Goal: Task Accomplishment & Management: Use online tool/utility

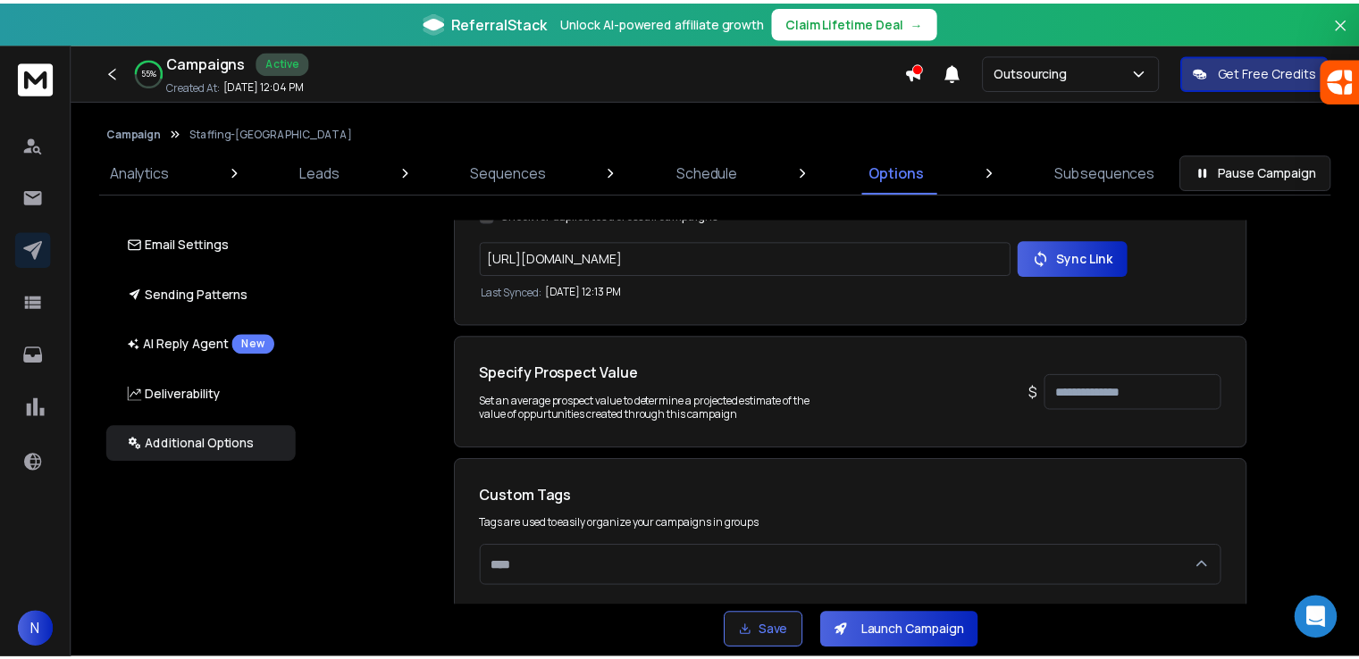
scroll to position [3565, 0]
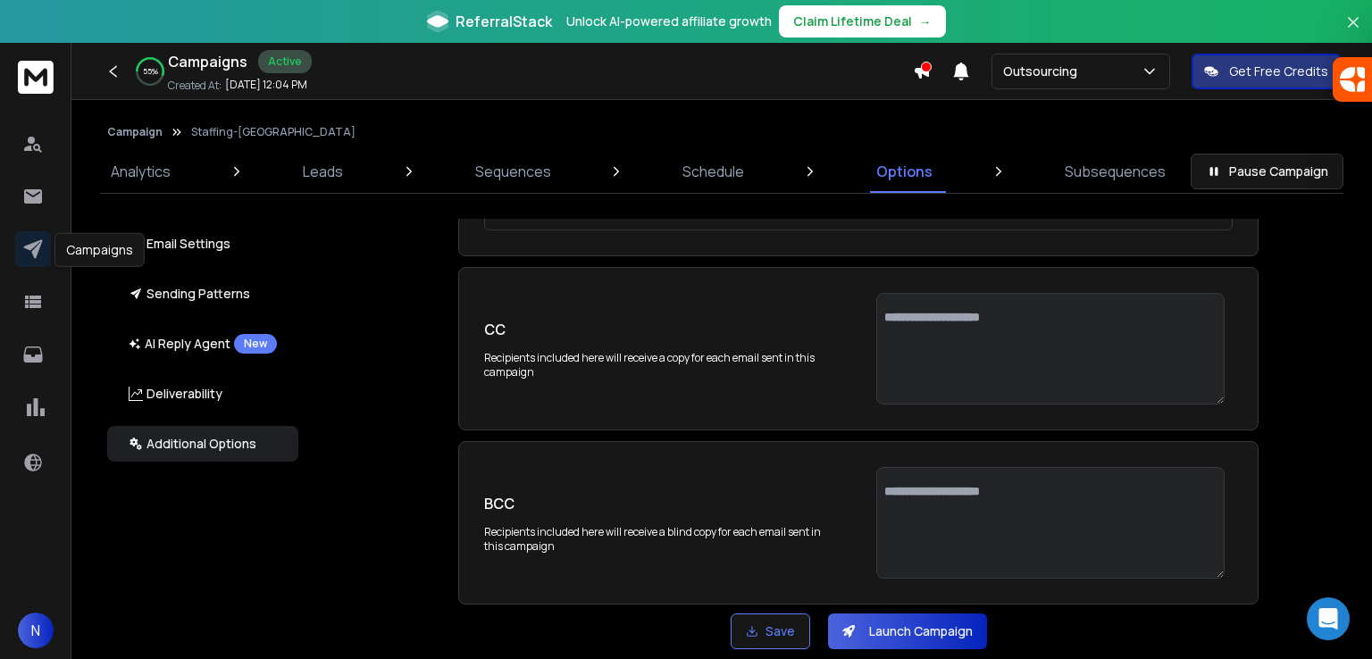
click at [25, 245] on icon at bounding box center [32, 249] width 21 height 21
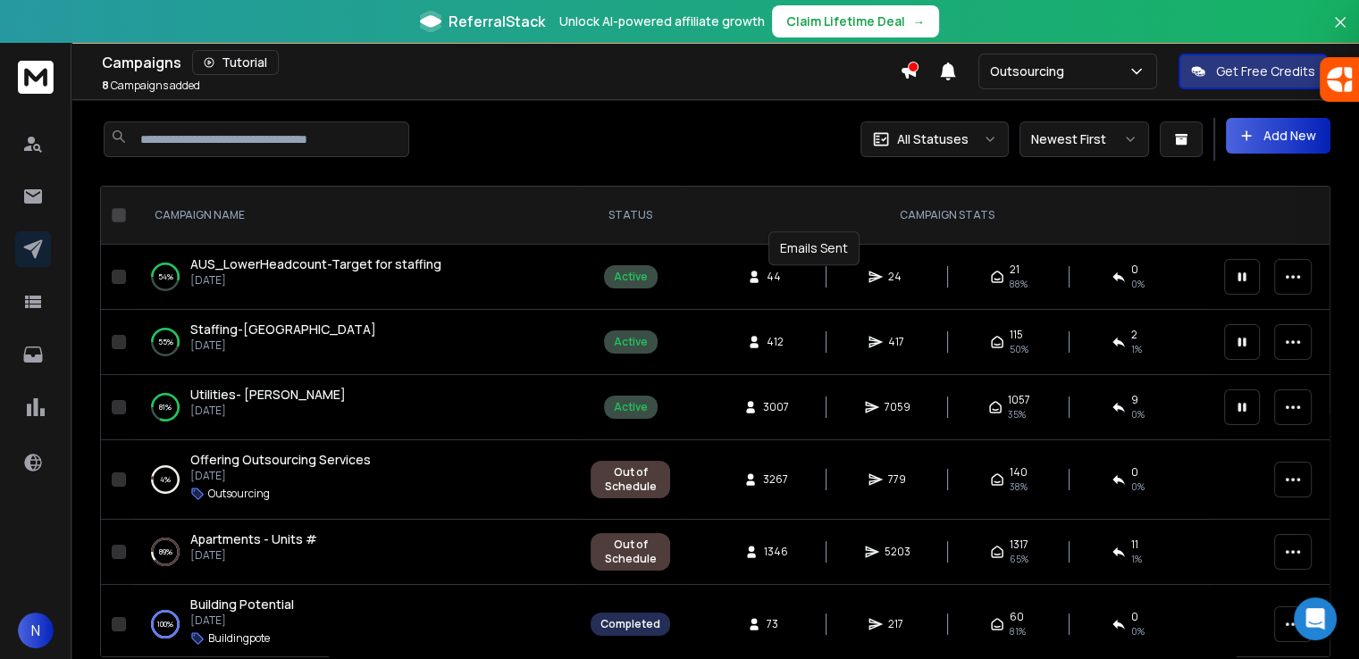
click at [867, 272] on icon at bounding box center [875, 277] width 16 height 16
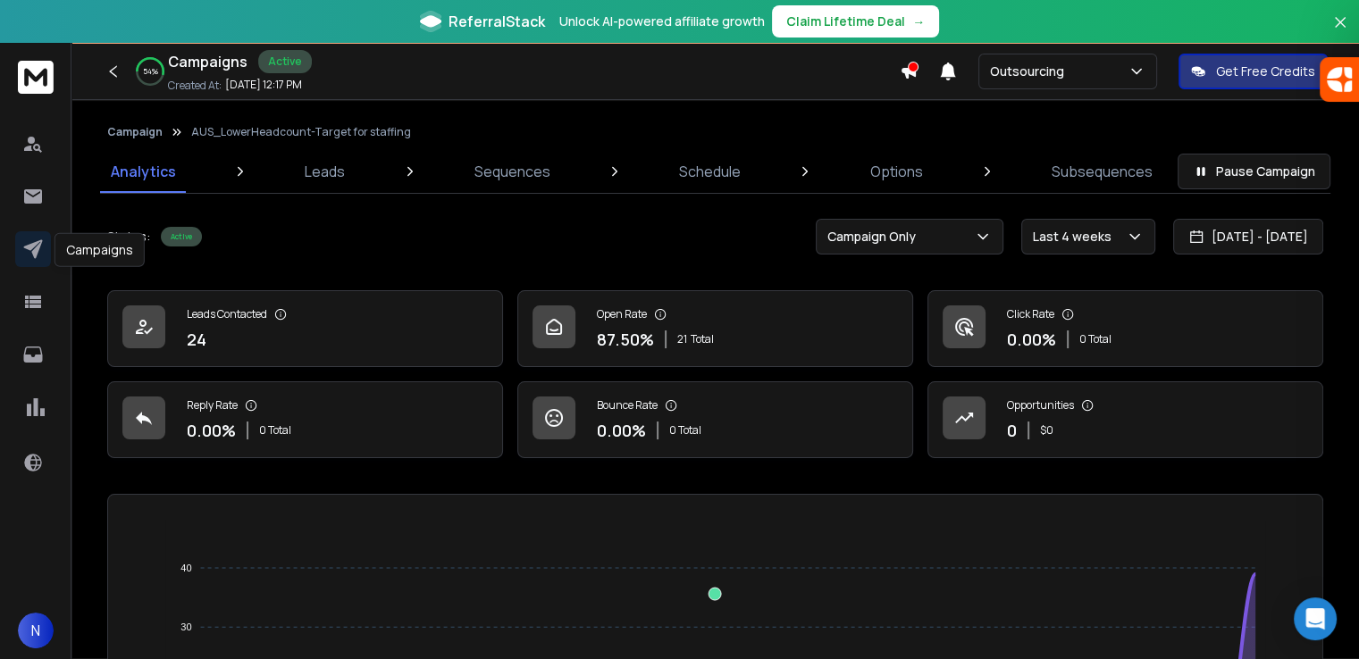
click at [29, 240] on icon at bounding box center [32, 249] width 21 height 21
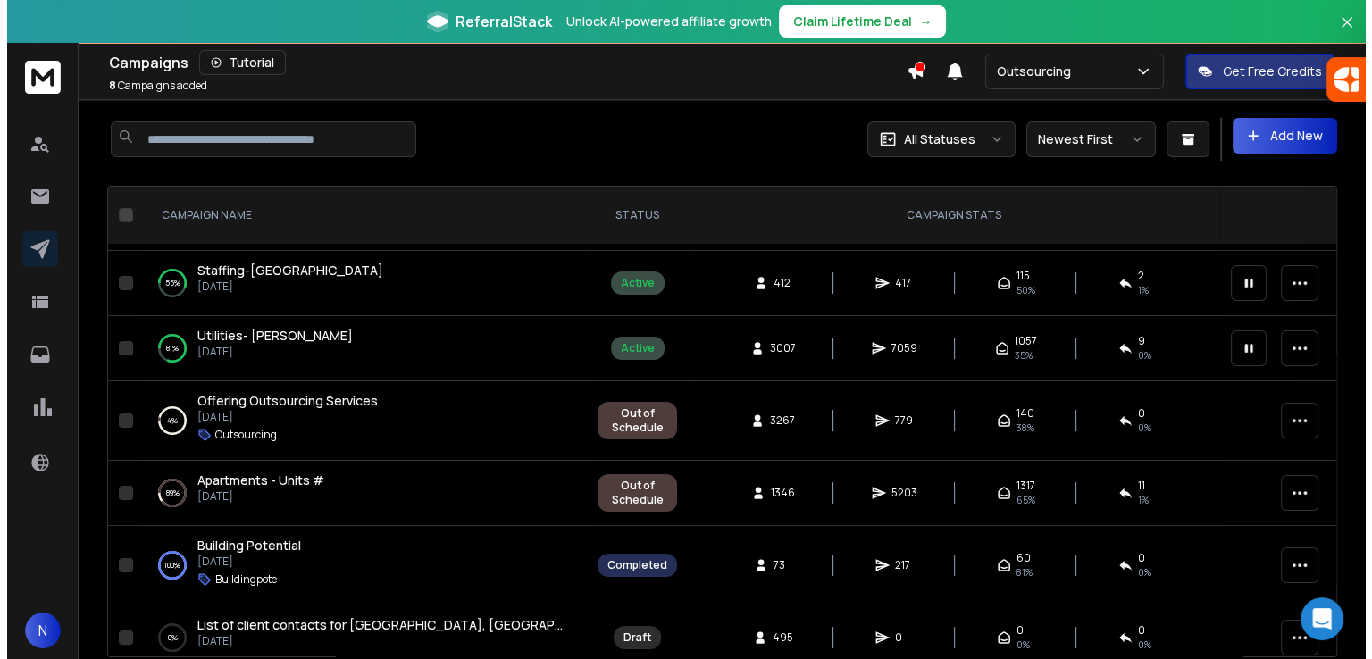
scroll to position [89, 0]
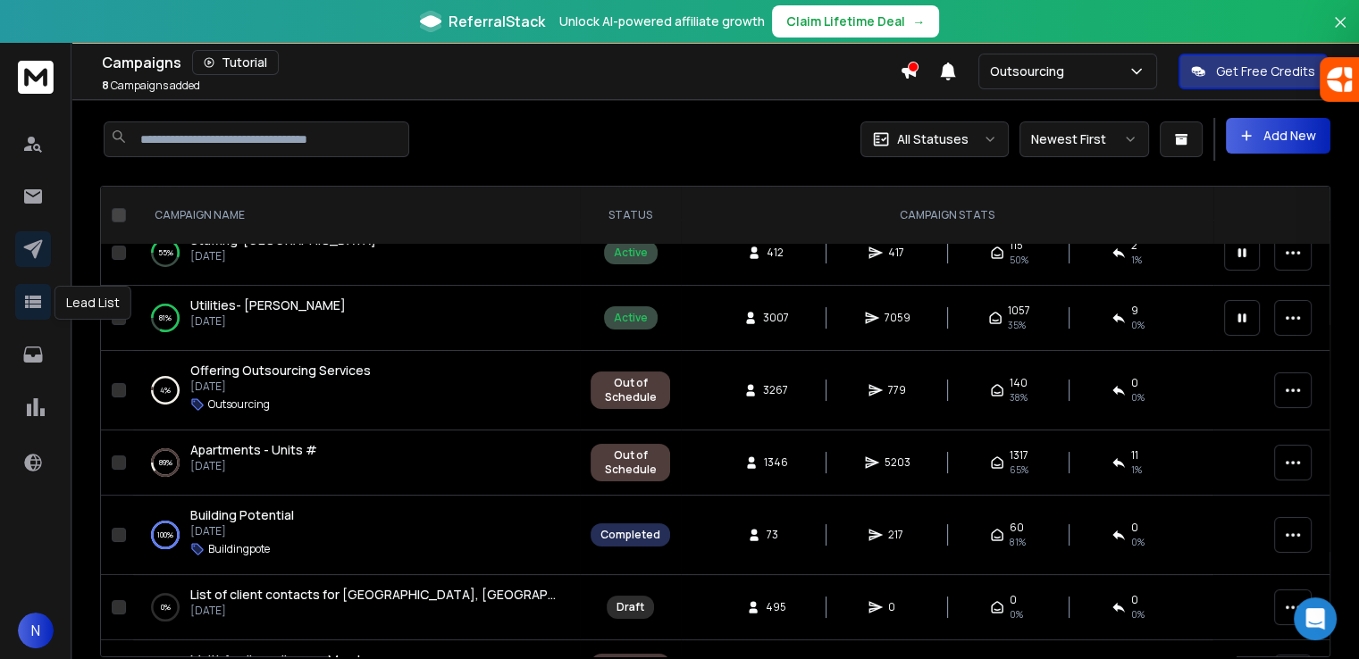
click at [25, 294] on icon at bounding box center [32, 301] width 21 height 21
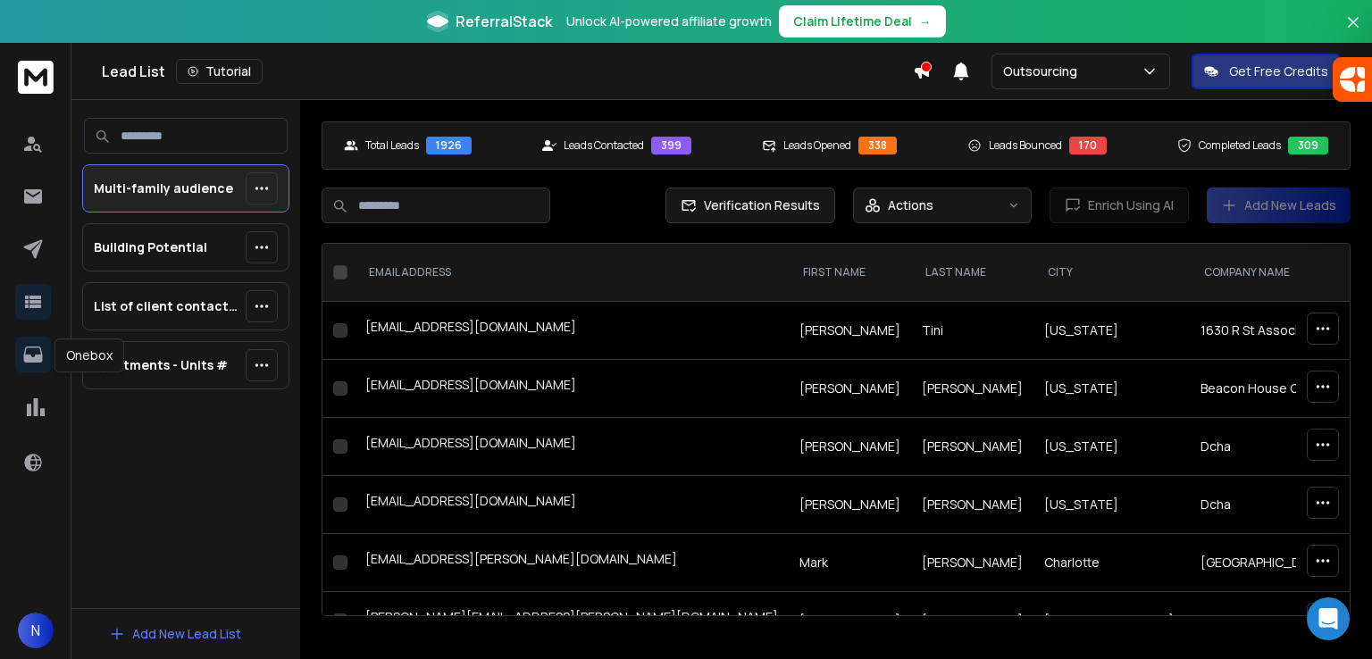
click at [38, 358] on icon at bounding box center [32, 355] width 19 height 16
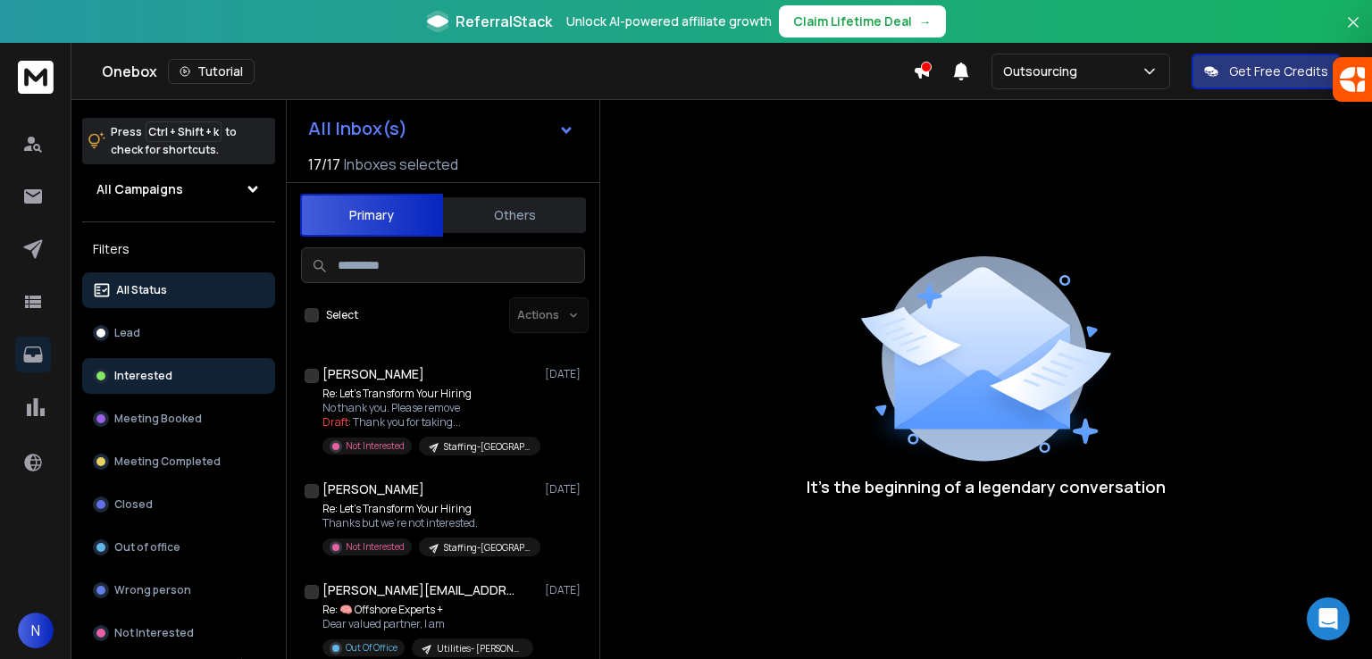
click at [150, 374] on p "Interested" at bounding box center [143, 376] width 58 height 14
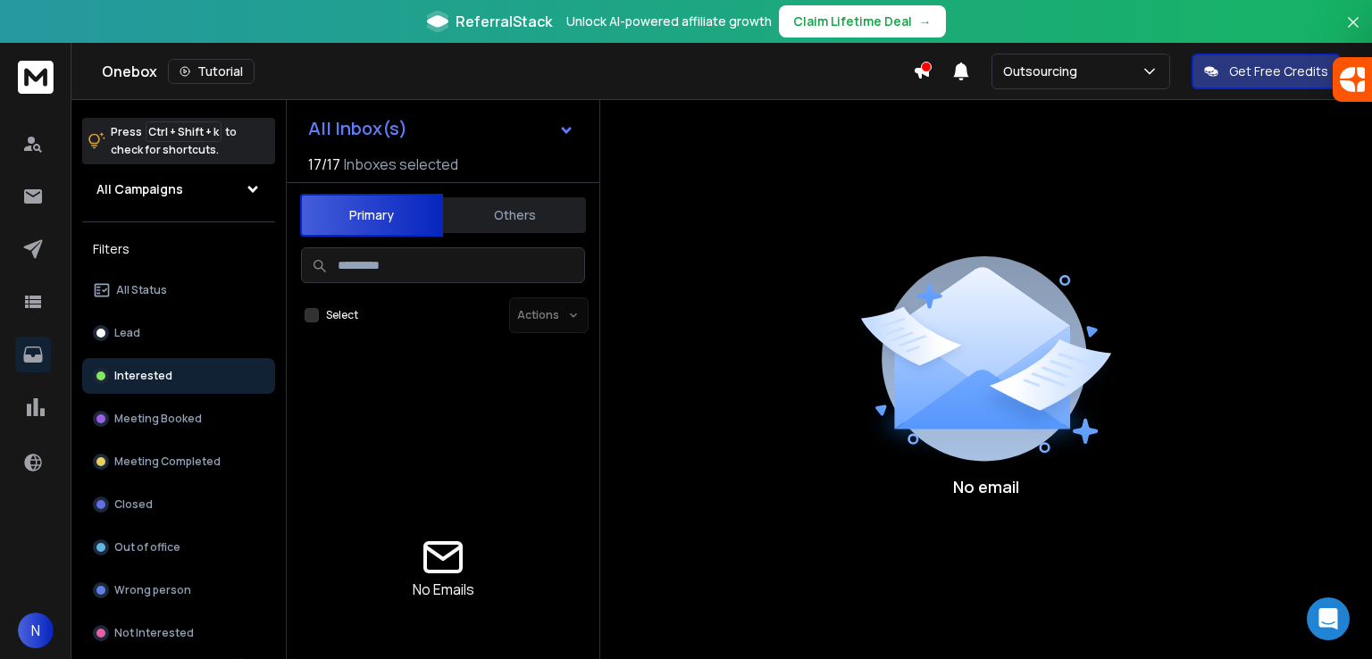
scroll to position [89, 0]
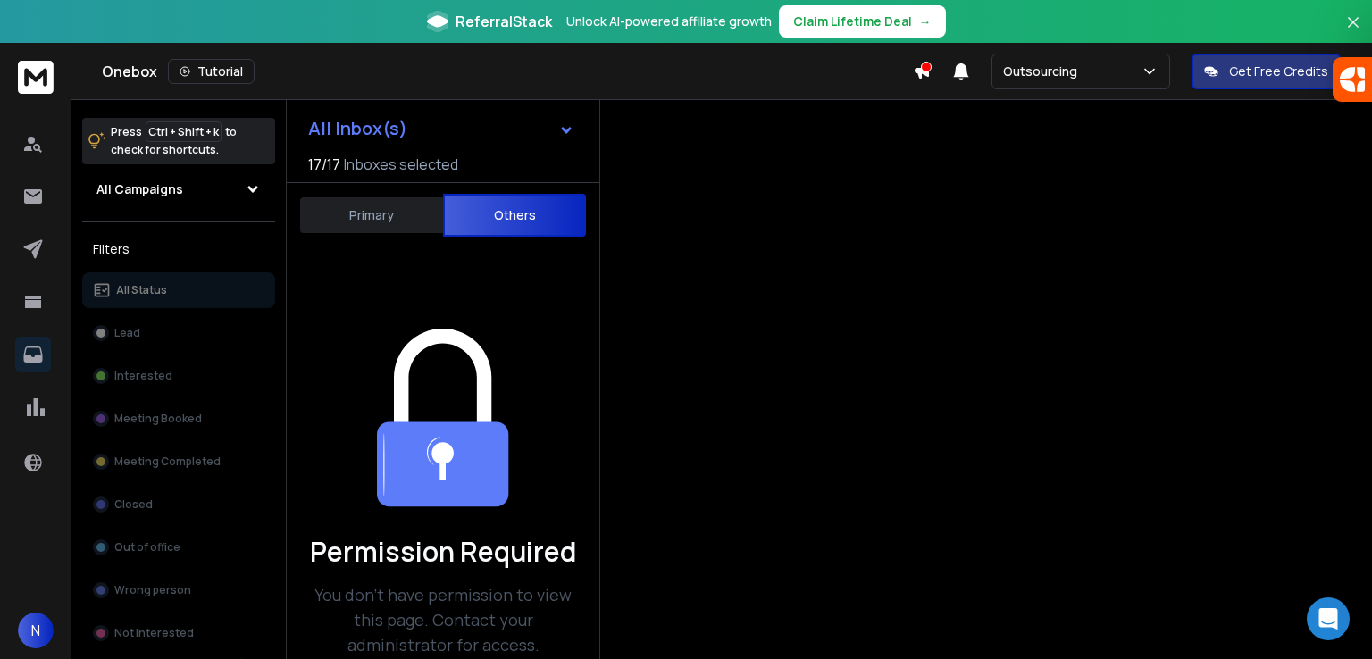
click at [501, 205] on button "Others" at bounding box center [514, 215] width 143 height 43
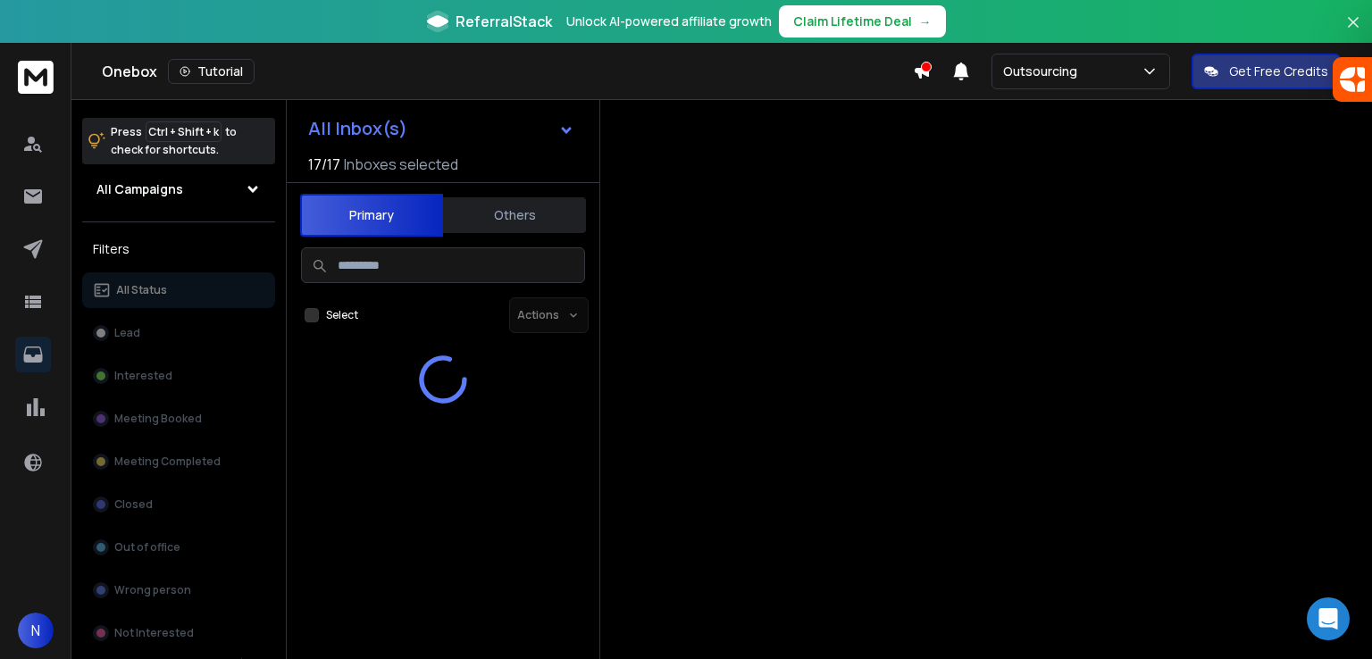
click at [361, 215] on button "Primary" at bounding box center [371, 215] width 143 height 43
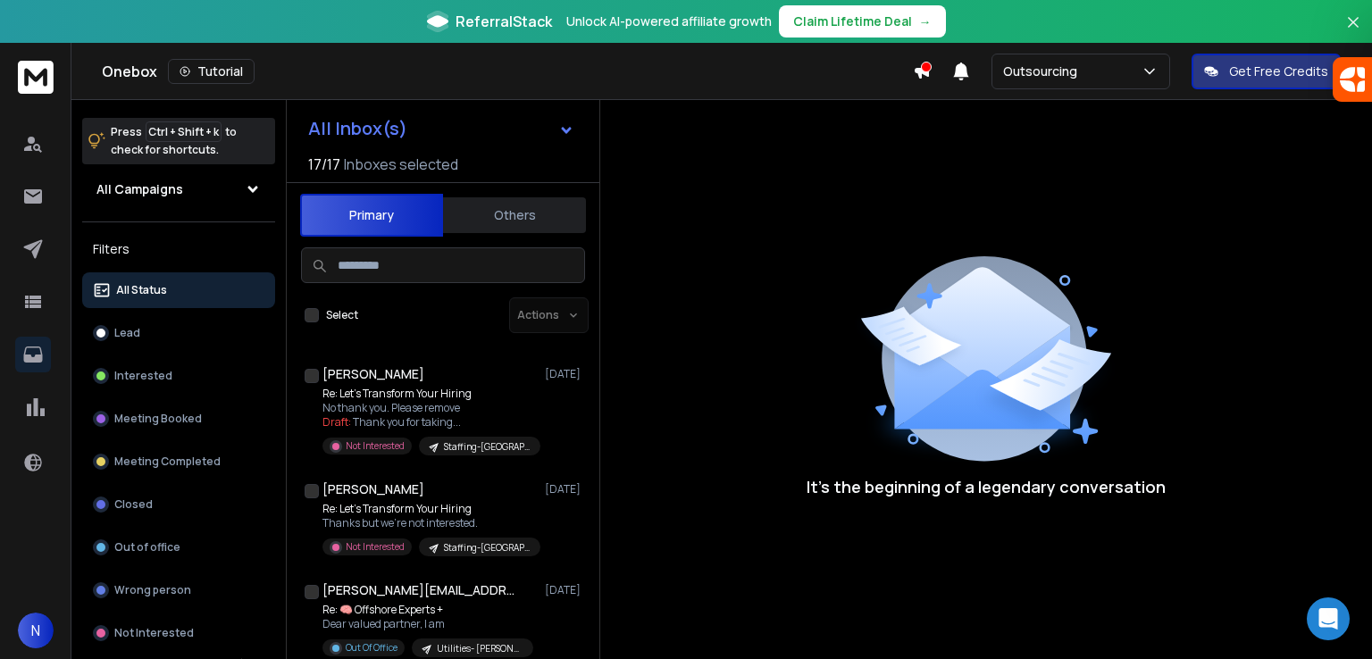
click at [557, 321] on div "Actions" at bounding box center [549, 315] width 80 height 36
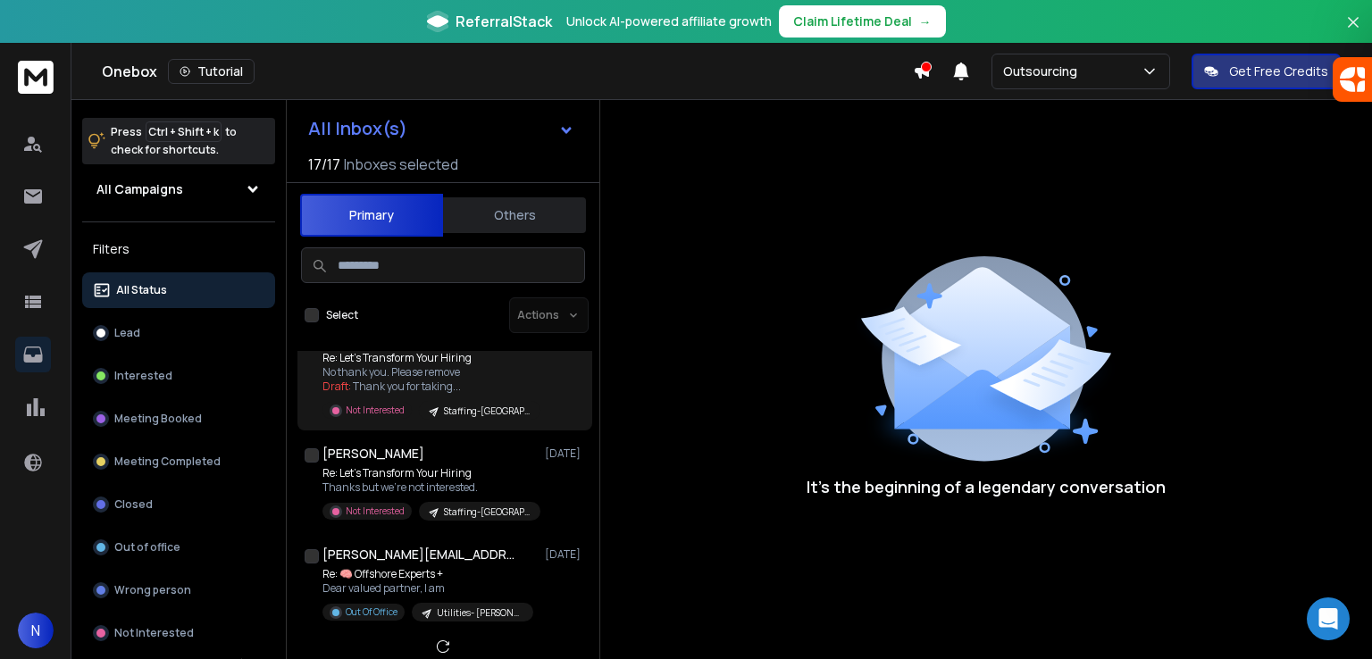
scroll to position [19, 0]
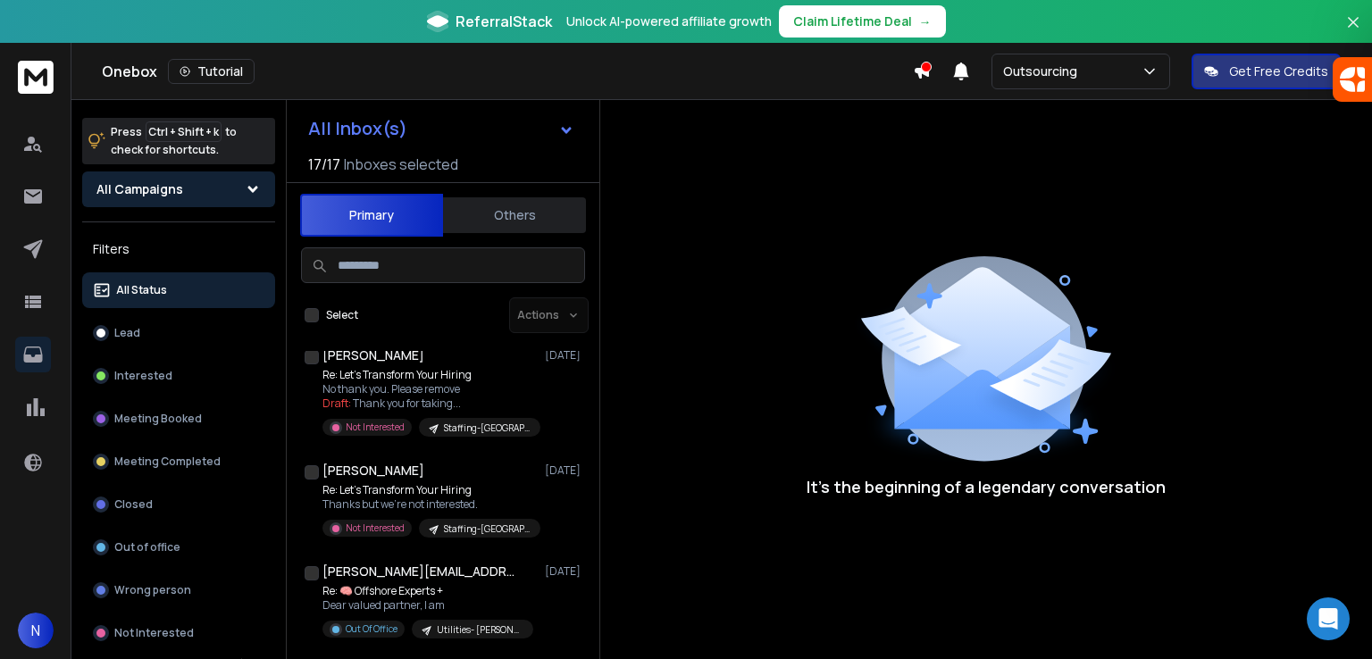
click at [203, 190] on button "All Campaigns" at bounding box center [178, 190] width 193 height 36
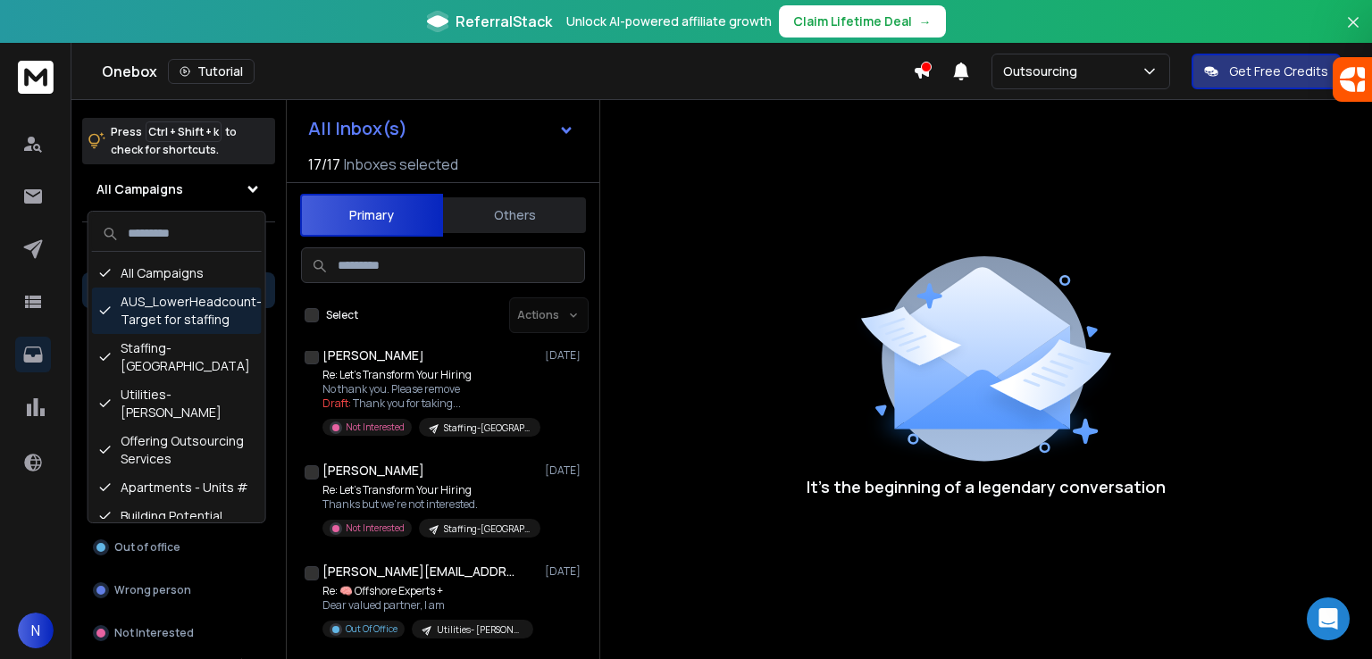
click at [186, 322] on div "AUS_LowerHeadcount-Target for staffing" at bounding box center [177, 311] width 170 height 46
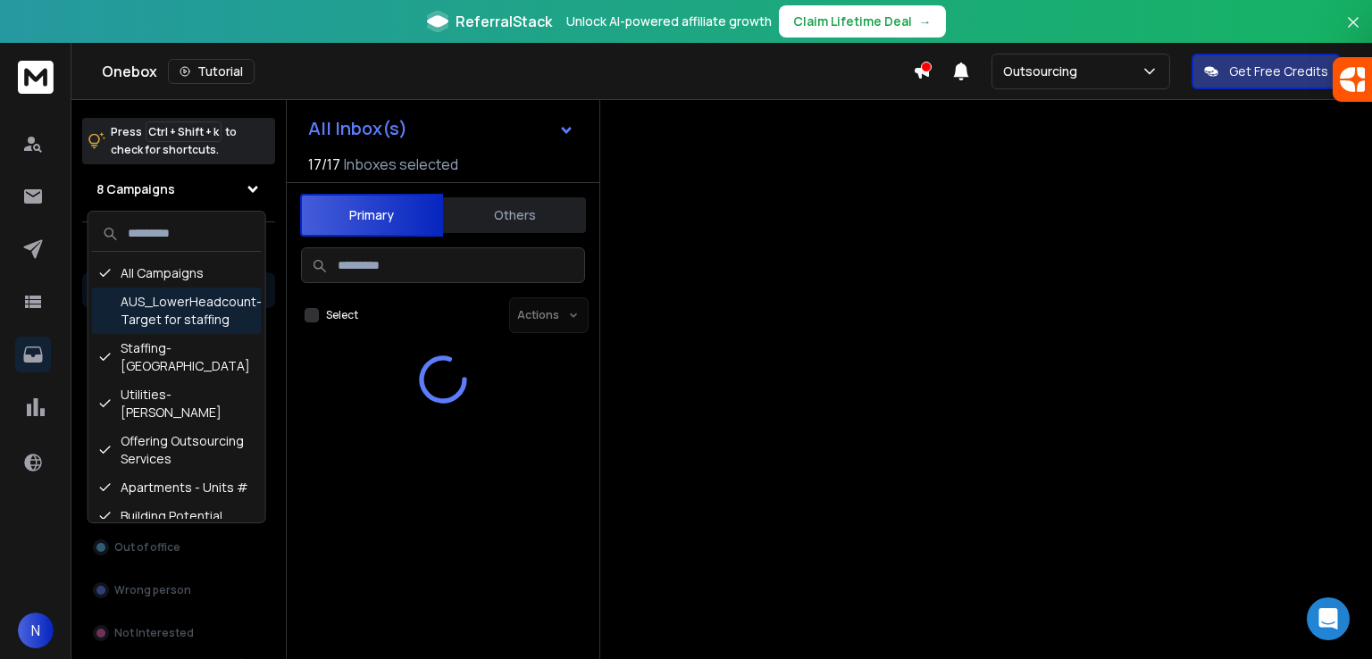
scroll to position [0, 0]
click at [411, 315] on div "Select Actions" at bounding box center [443, 311] width 313 height 43
